Goal: Task Accomplishment & Management: Manage account settings

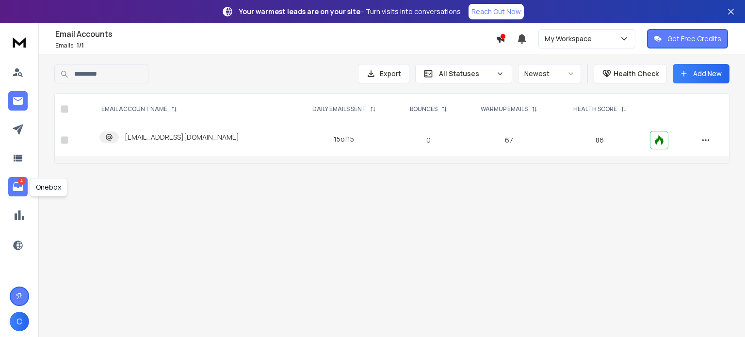
click at [21, 184] on p "4" at bounding box center [22, 181] width 8 height 8
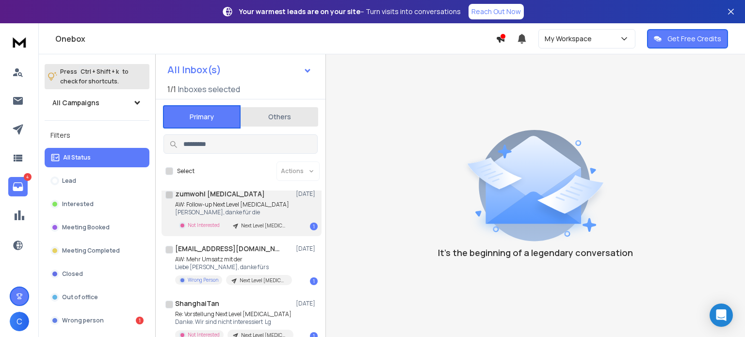
scroll to position [66, 0]
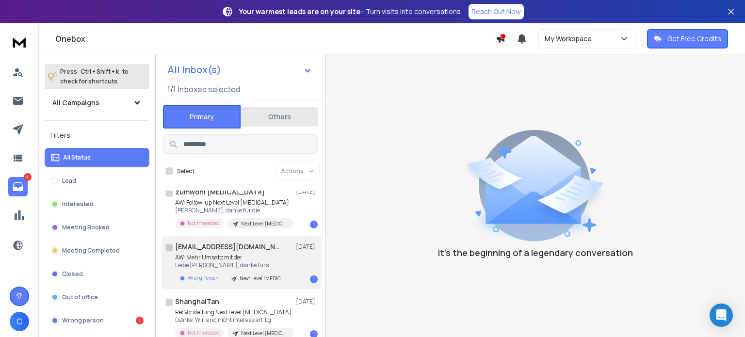
click at [267, 260] on p "AW: Mehr Umsatz mit der" at bounding box center [233, 258] width 116 height 8
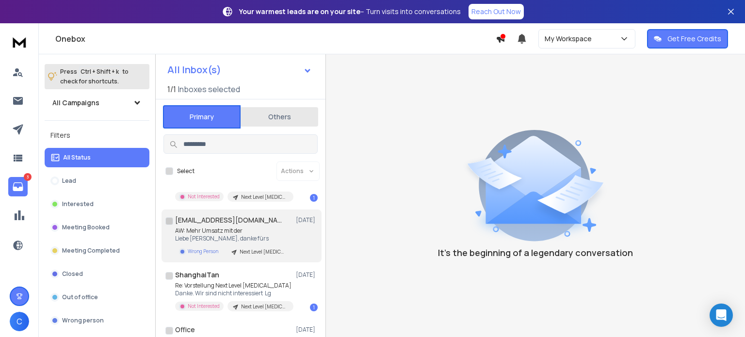
scroll to position [99, 0]
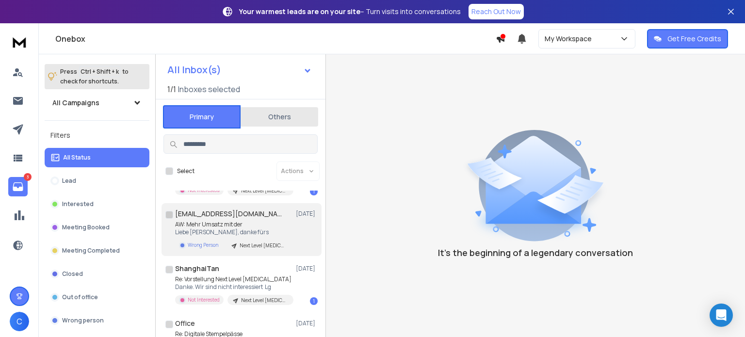
click at [266, 229] on p "Liebe [PERSON_NAME], danke fürs" at bounding box center [233, 233] width 116 height 8
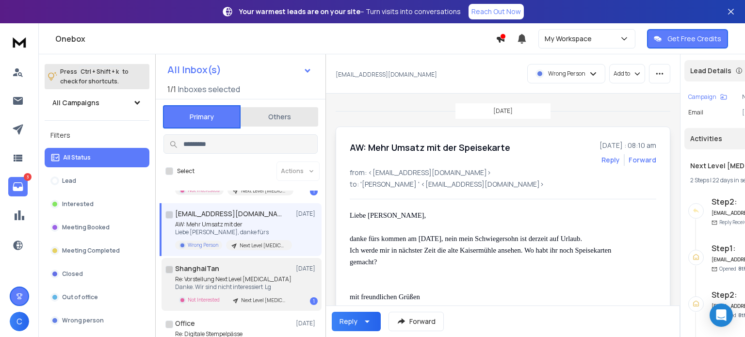
click at [222, 274] on div "ShanghaiTan [DATE] Re: Vorstellung Next Level [MEDICAL_DATA] Danke. Wir sind ni…" at bounding box center [246, 284] width 143 height 41
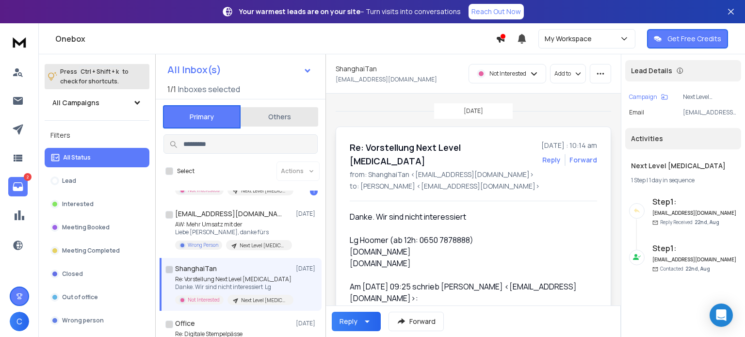
scroll to position [127, 0]
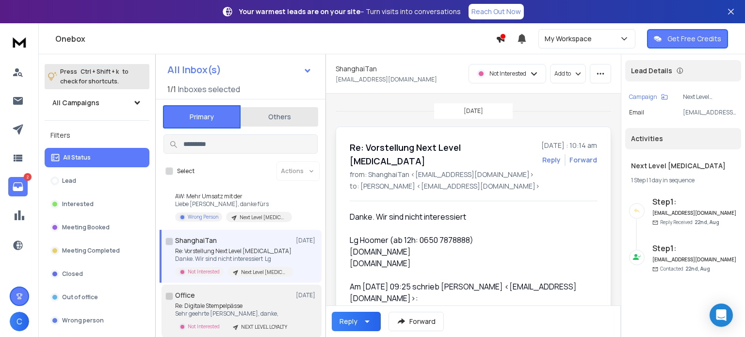
click at [208, 317] on p "Sehr geehrte [PERSON_NAME], danke," at bounding box center [233, 314] width 116 height 8
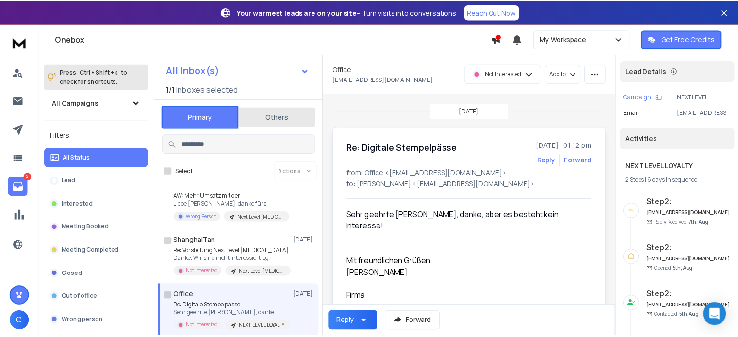
scroll to position [0, 0]
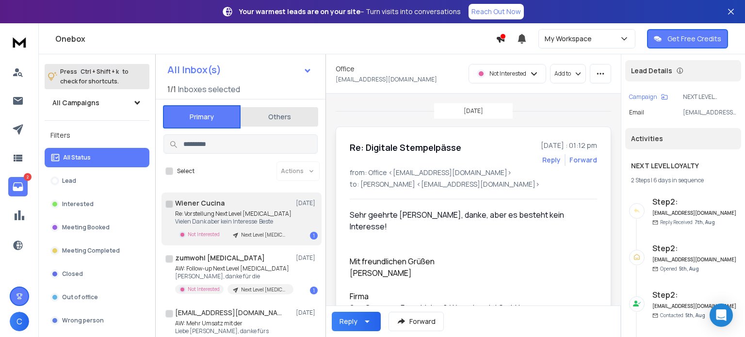
click at [234, 209] on div "Wiener Cucina [DATE] Re: Vorstellung Next Level [MEDICAL_DATA] Vielen Dank aber…" at bounding box center [246, 218] width 143 height 41
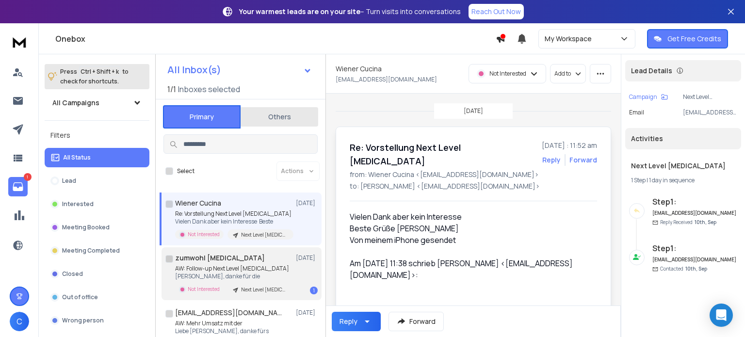
click at [212, 265] on p "AW: Follow-up Next Level [MEDICAL_DATA]" at bounding box center [233, 269] width 116 height 8
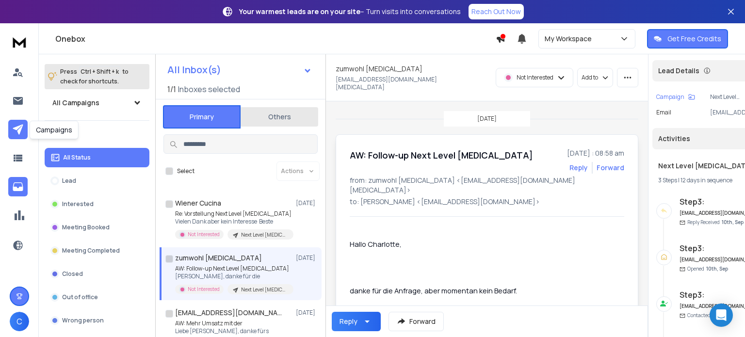
click at [22, 128] on icon at bounding box center [18, 130] width 12 height 12
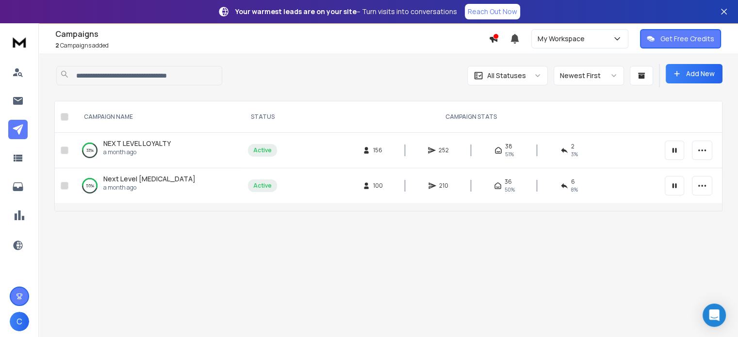
click at [498, 48] on div "My Workspace Get Free Credits" at bounding box center [605, 38] width 232 height 19
click at [497, 40] on icon at bounding box center [494, 39] width 8 height 8
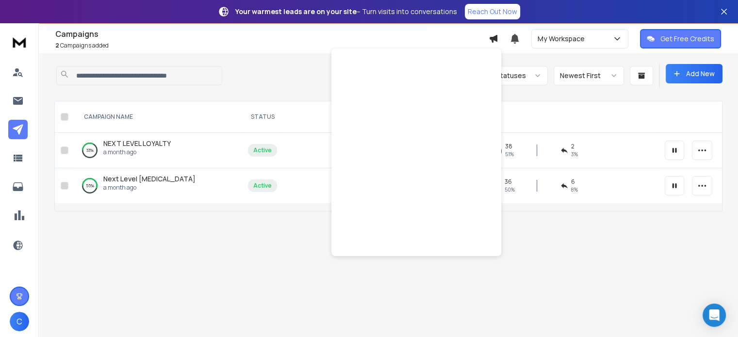
click at [528, 300] on div "Campaigns 2 Campaigns Added All Statuses Newest First Add New CAMPAIGN NAME STA…" at bounding box center [388, 232] width 668 height 337
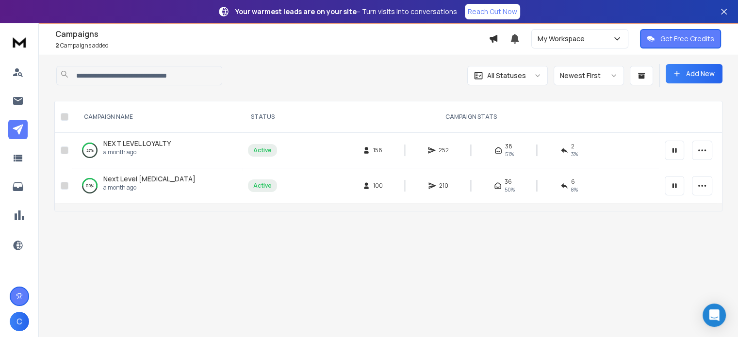
drag, startPoint x: 528, startPoint y: 300, endPoint x: 367, endPoint y: 124, distance: 239.4
click at [367, 124] on div "Campaigns 2 Campaigns Added All Statuses Newest First Add New CAMPAIGN NAME STA…" at bounding box center [388, 232] width 668 height 337
click at [159, 296] on div "Campaigns 2 Campaigns Added All Statuses Newest First Add New CAMPAIGN NAME STA…" at bounding box center [388, 232] width 668 height 337
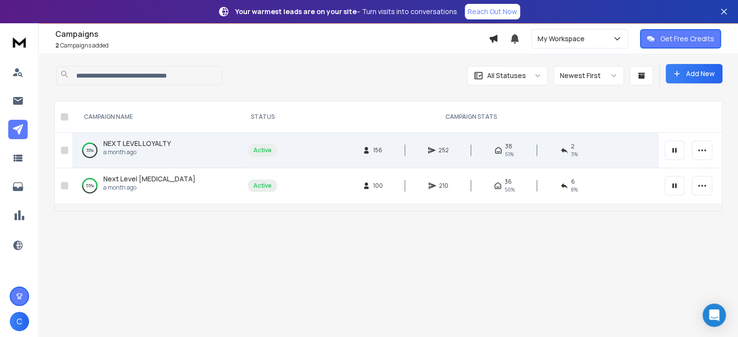
click at [149, 135] on td "33 % NEXT LEVEL LOYALTY a month ago" at bounding box center [157, 150] width 170 height 35
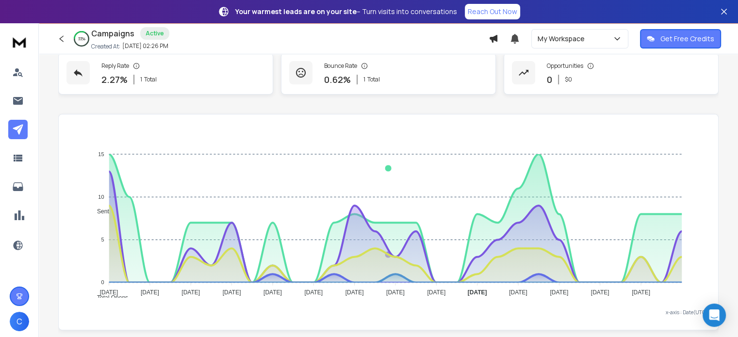
scroll to position [41, 0]
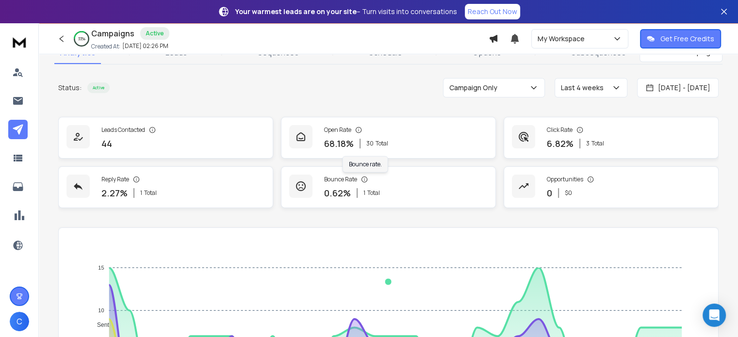
click at [365, 177] on icon at bounding box center [364, 180] width 6 height 6
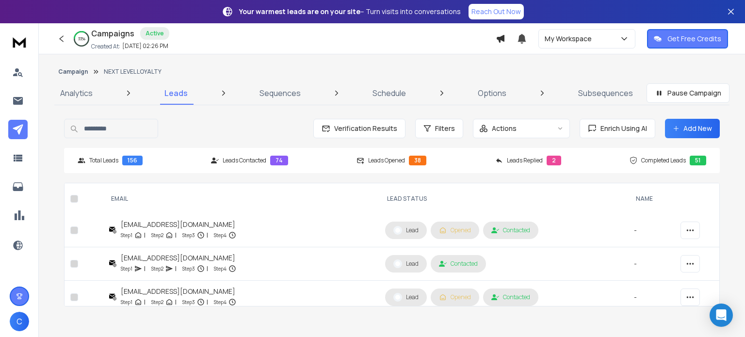
scroll to position [201, 0]
click at [21, 129] on icon at bounding box center [18, 129] width 10 height 10
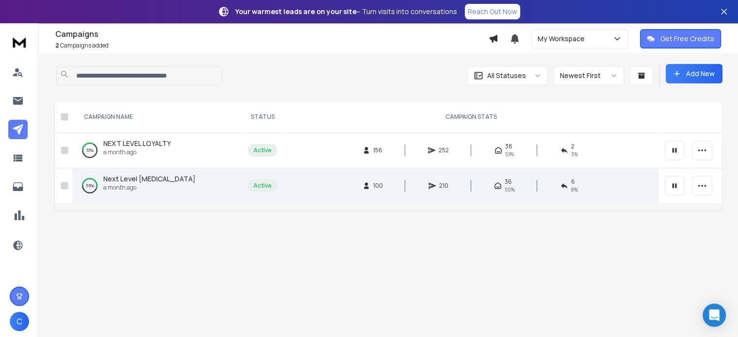
click at [124, 179] on span "Next Level [MEDICAL_DATA]" at bounding box center [149, 178] width 92 height 9
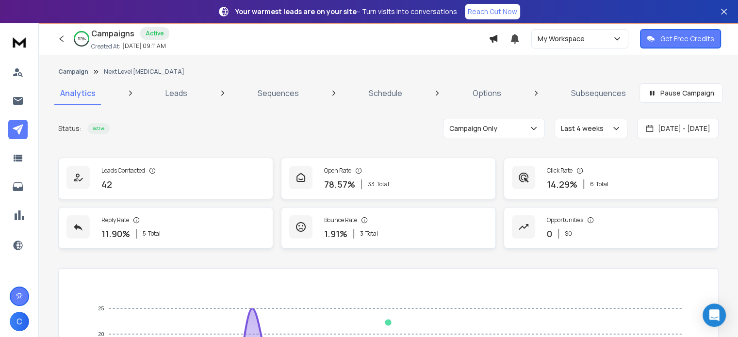
click at [584, 180] on div "14.29 % 6 Total" at bounding box center [578, 185] width 62 height 14
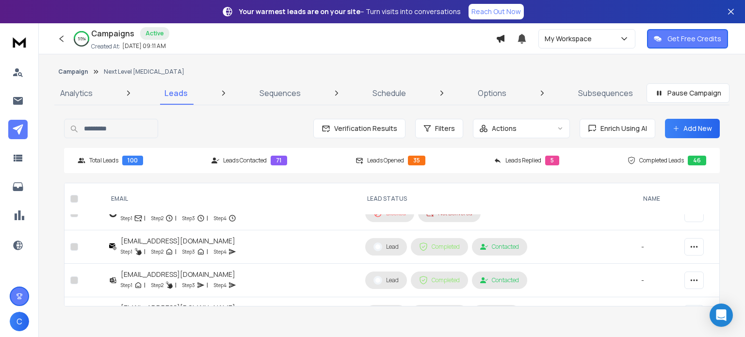
scroll to position [1203, 0]
